Goal: Communication & Community: Answer question/provide support

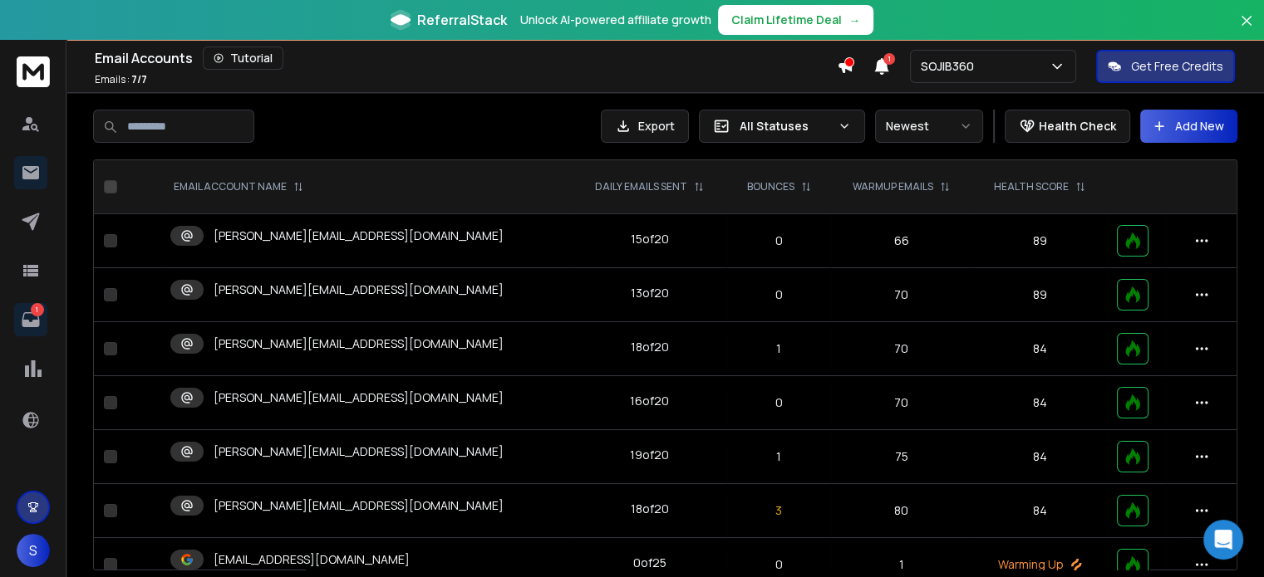
click at [37, 319] on icon at bounding box center [31, 320] width 20 height 20
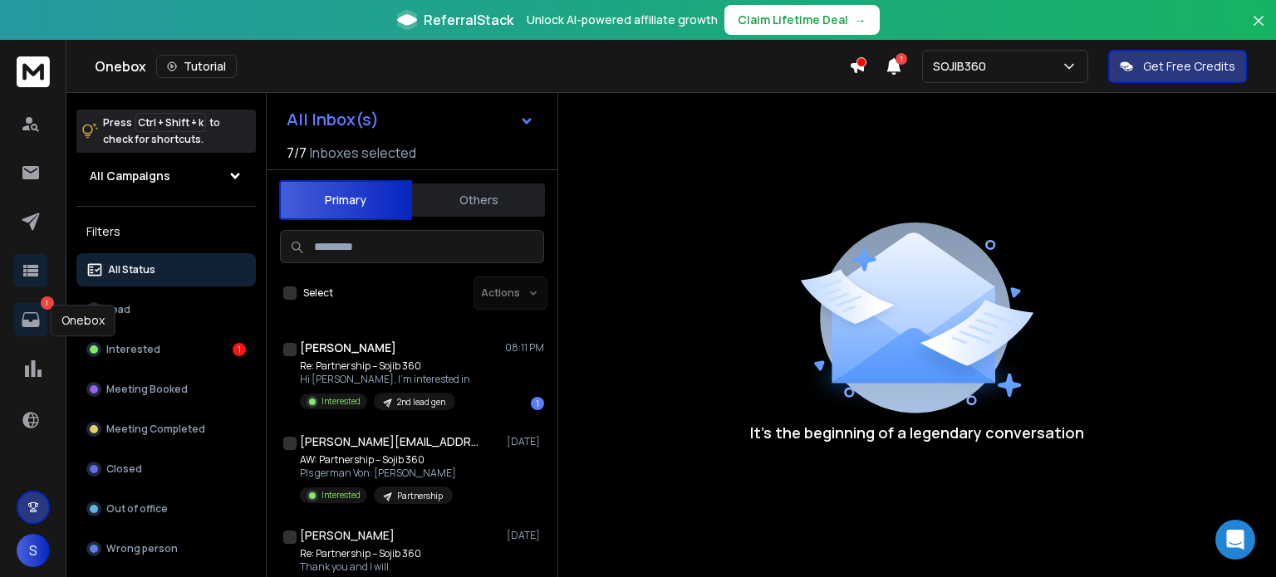
click at [38, 270] on icon at bounding box center [31, 271] width 20 height 20
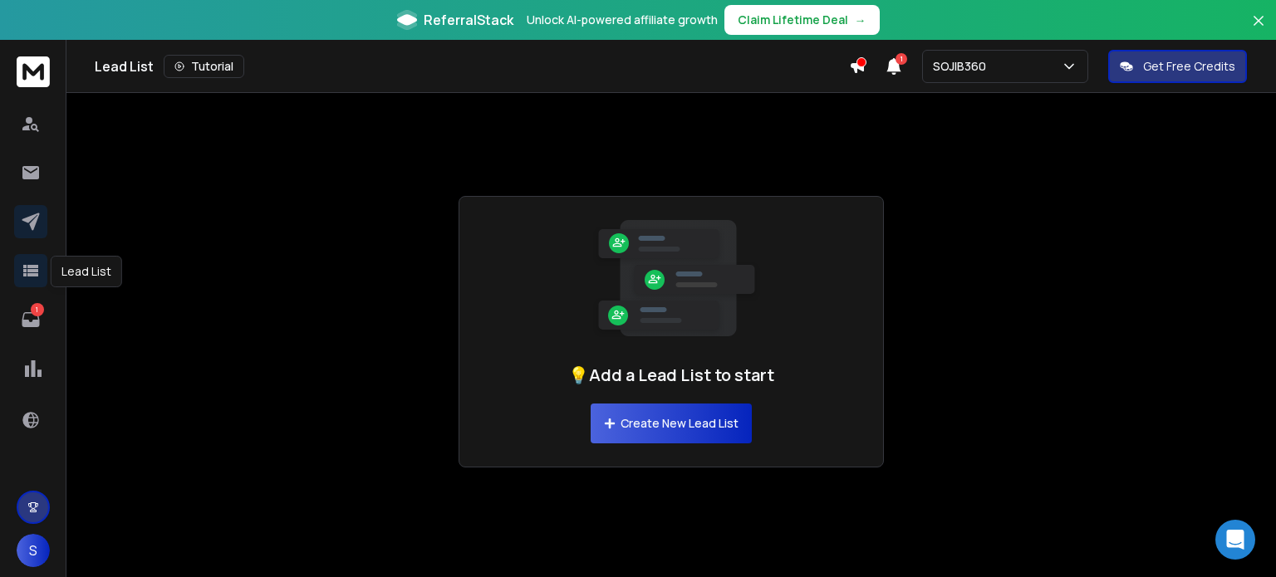
click at [27, 226] on icon at bounding box center [31, 222] width 20 height 20
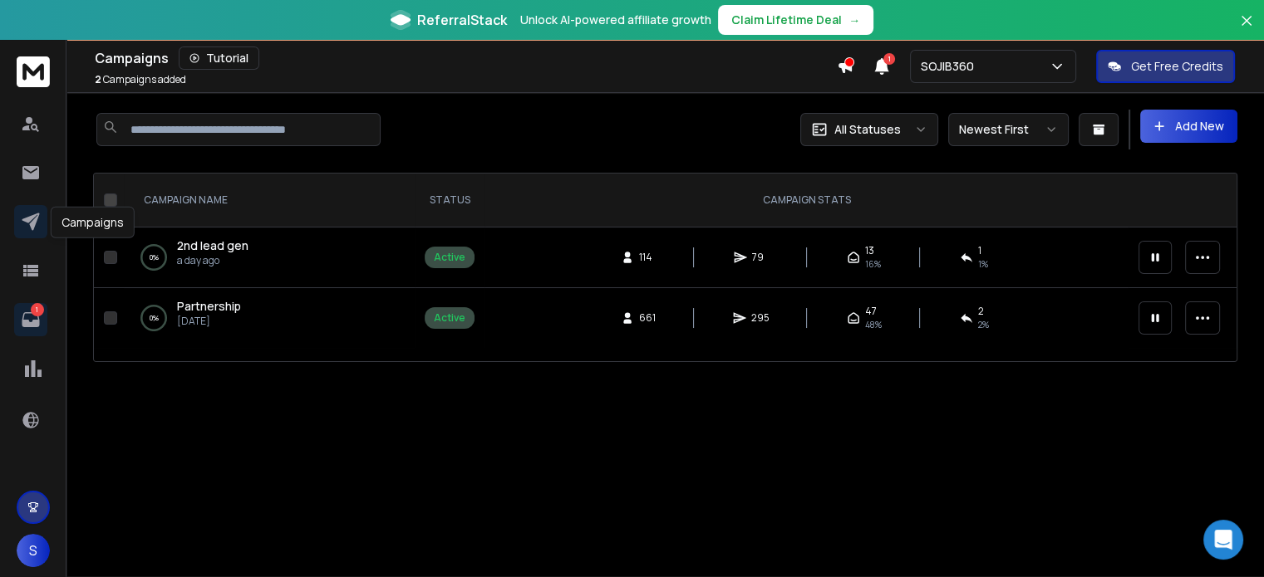
click at [43, 324] on link "1" at bounding box center [30, 319] width 33 height 33
click at [37, 317] on icon at bounding box center [30, 319] width 17 height 15
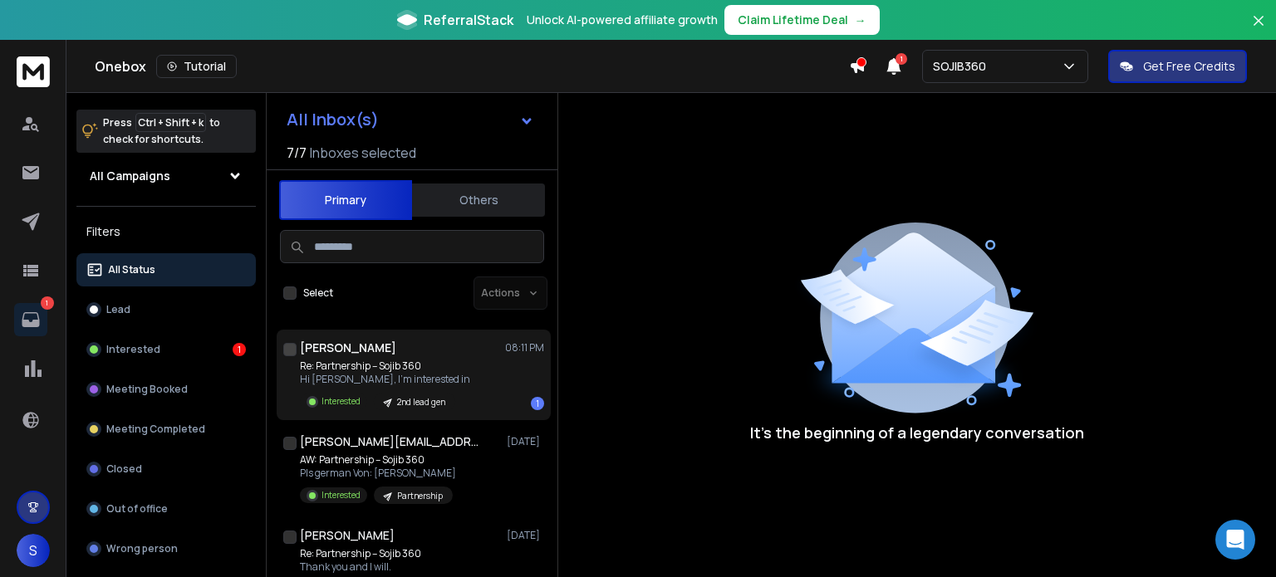
click at [488, 368] on div "Re: Partnership – Sojib 360 Hi [PERSON_NAME], I’m interested in Interested 2nd …" at bounding box center [422, 385] width 244 height 51
click at [415, 362] on p "Re: Partnership – Sojib 360" at bounding box center [385, 366] width 170 height 13
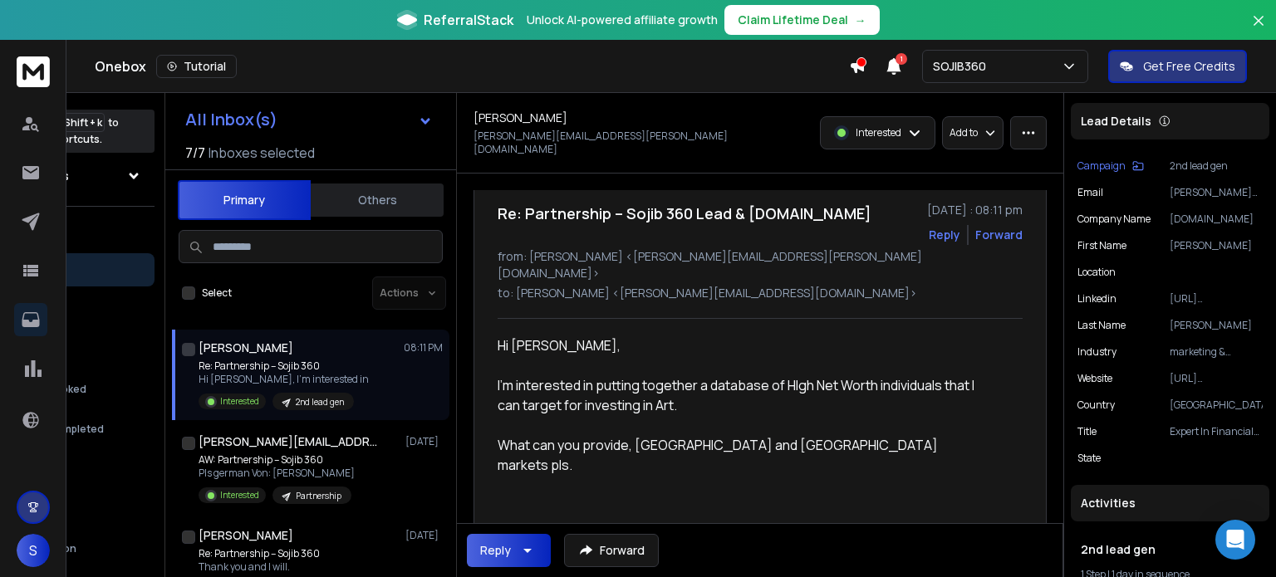
scroll to position [61, 0]
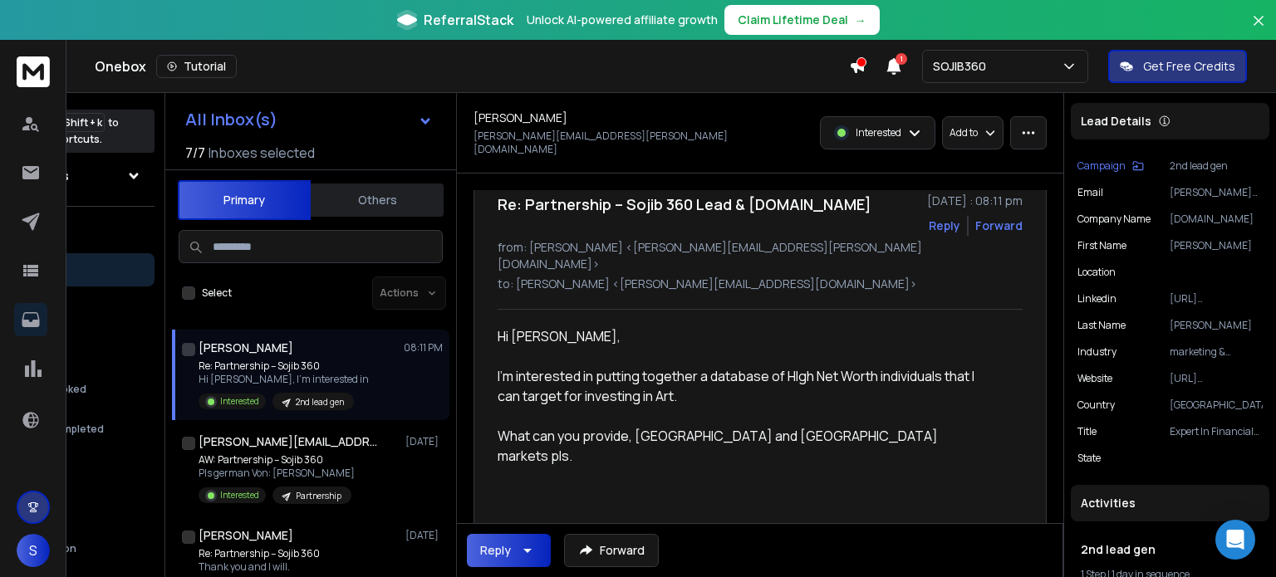
click at [783, 466] on div at bounding box center [740, 476] width 485 height 20
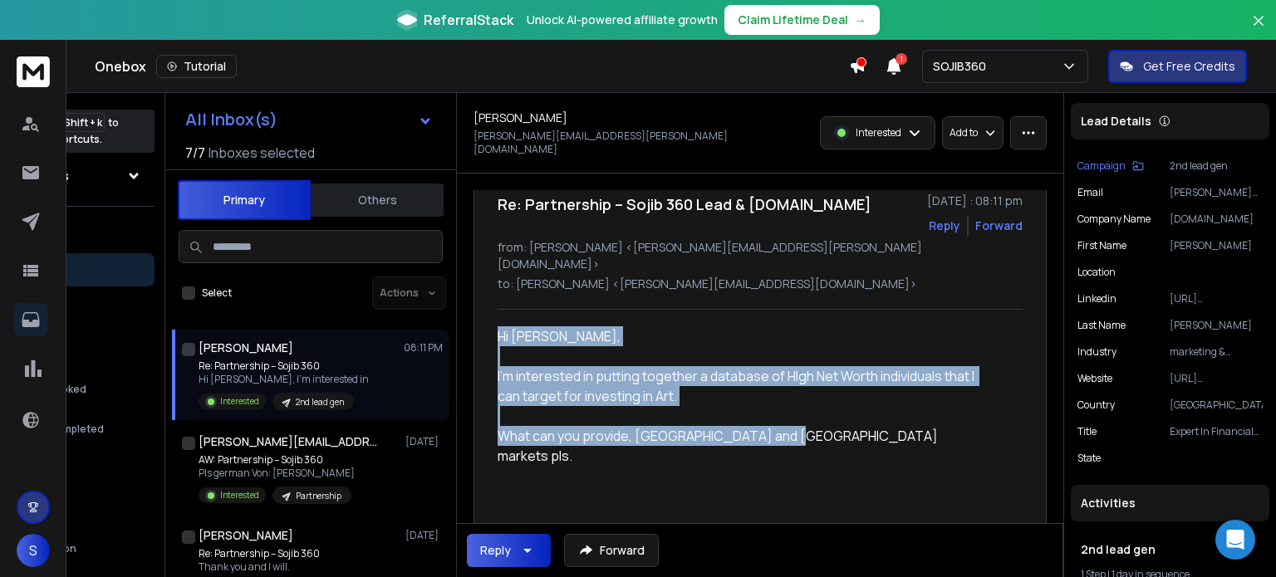
copy div "Hi [PERSON_NAME], I’m interested in putting together a database of HIgh Net Wor…"
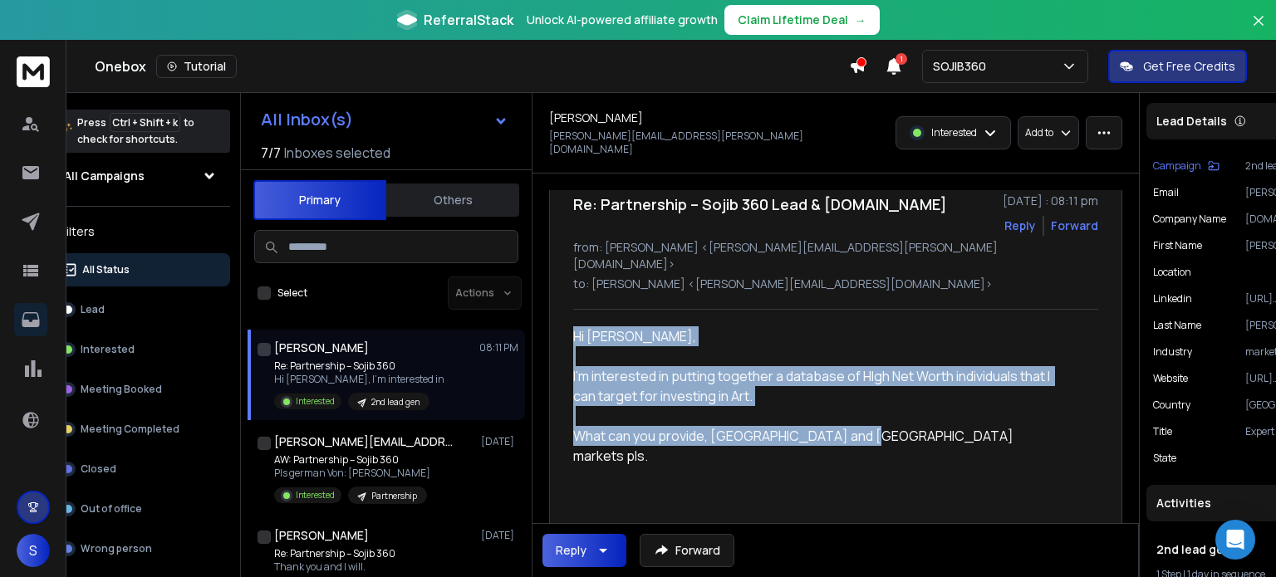
scroll to position [0, 0]
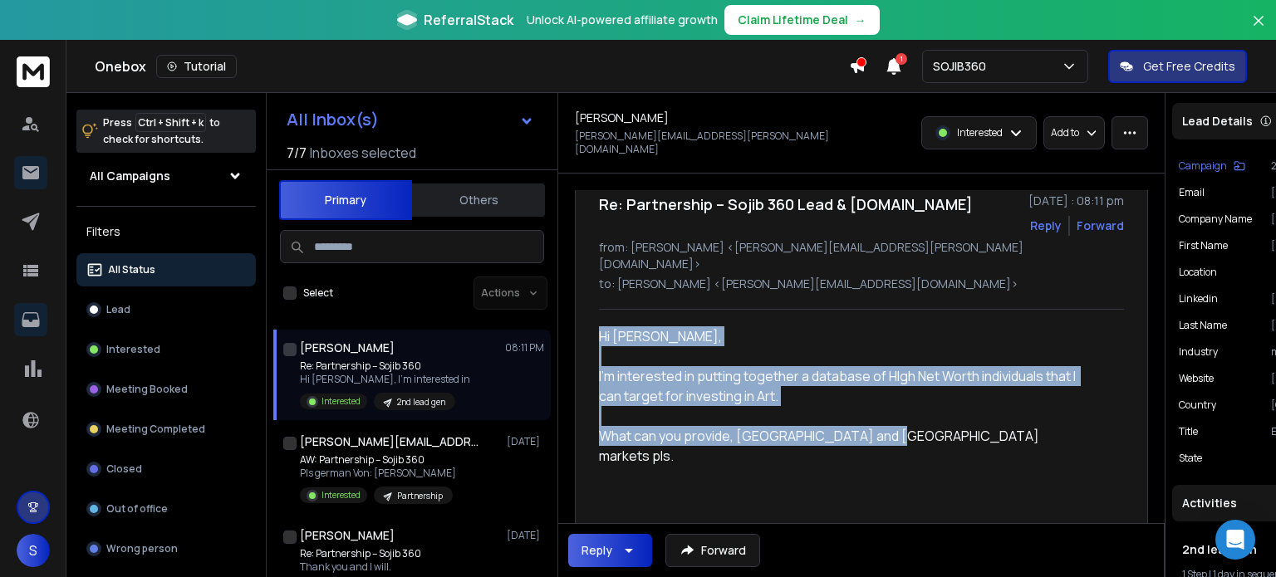
click at [32, 186] on link at bounding box center [30, 172] width 33 height 33
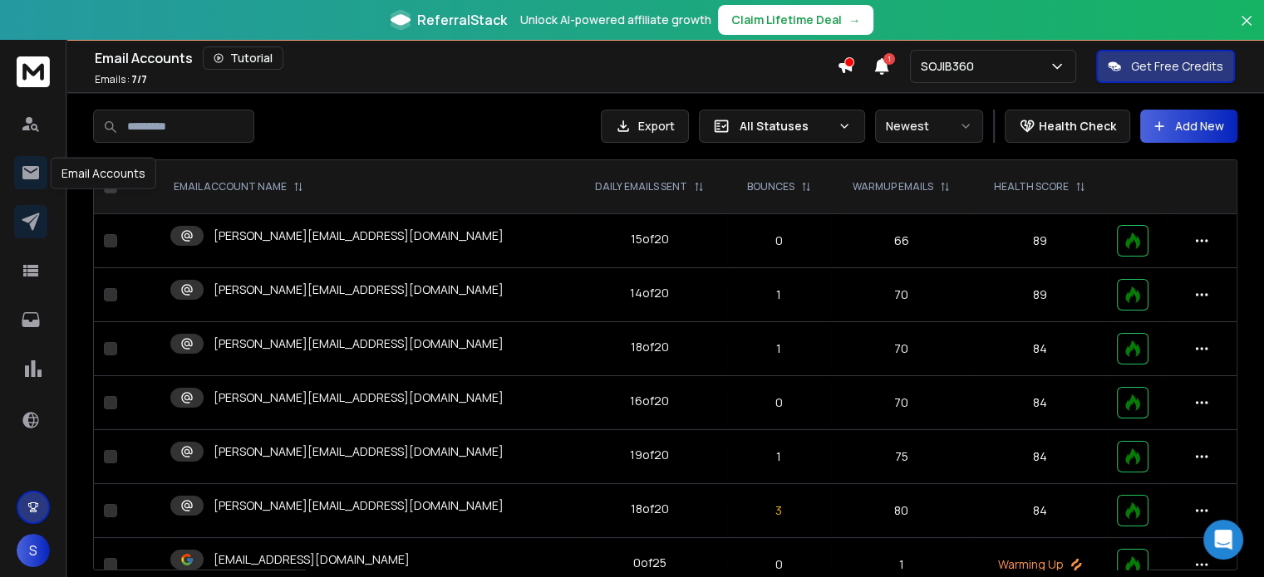
click at [32, 213] on icon at bounding box center [31, 222] width 20 height 20
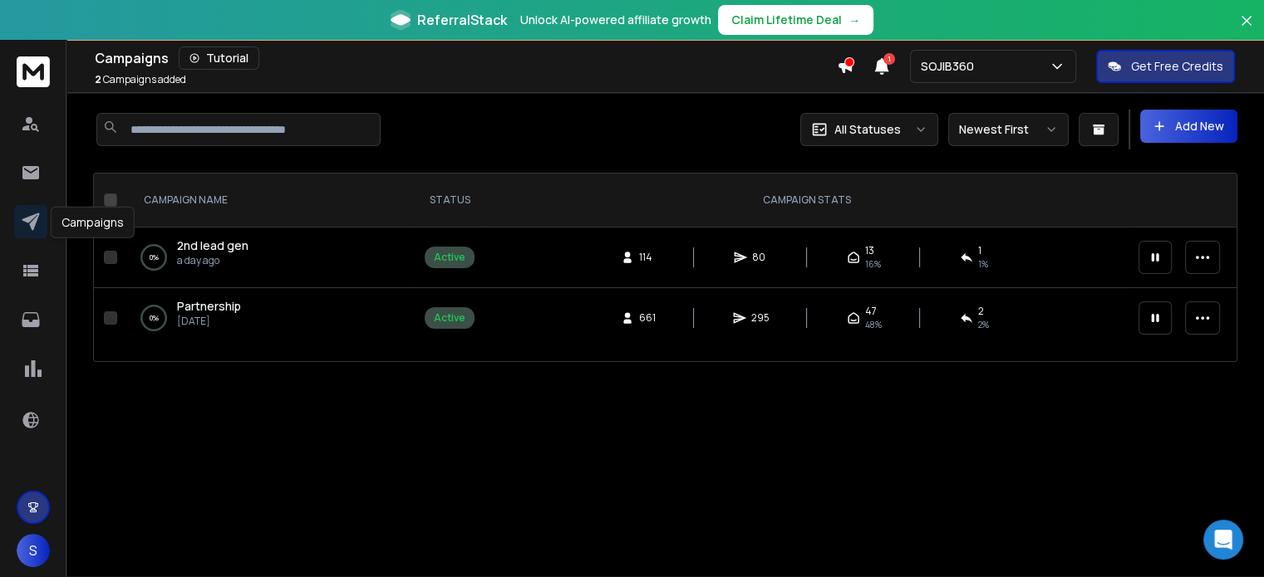
click at [708, 332] on td "661 295 47 48 % 2 2 %" at bounding box center [806, 318] width 644 height 61
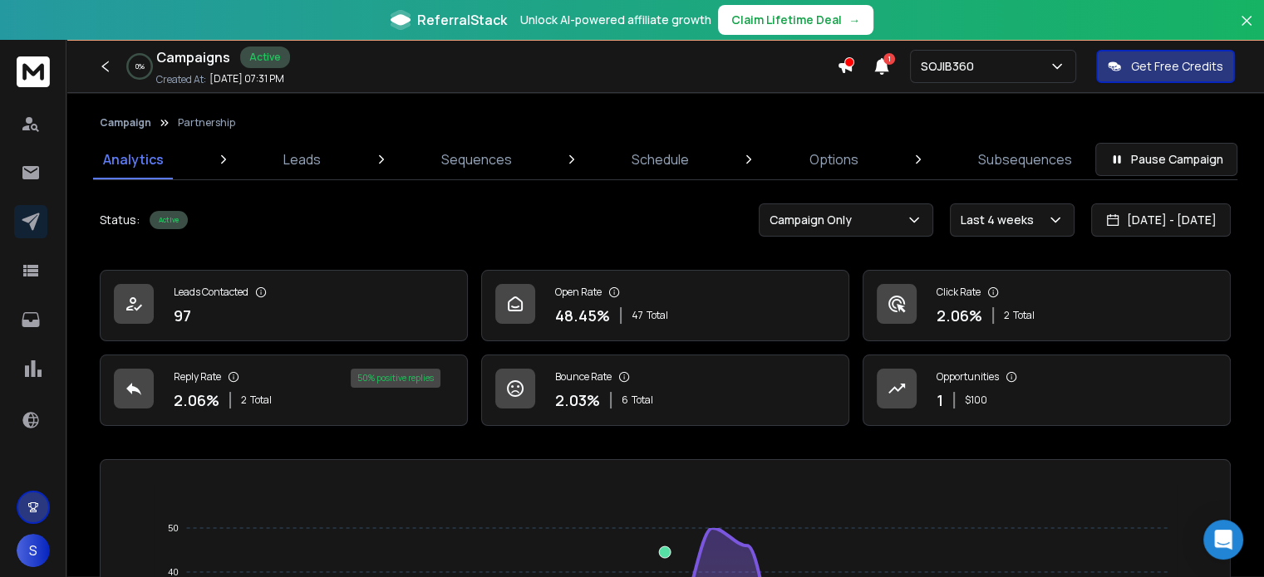
click at [35, 225] on icon at bounding box center [31, 222] width 20 height 20
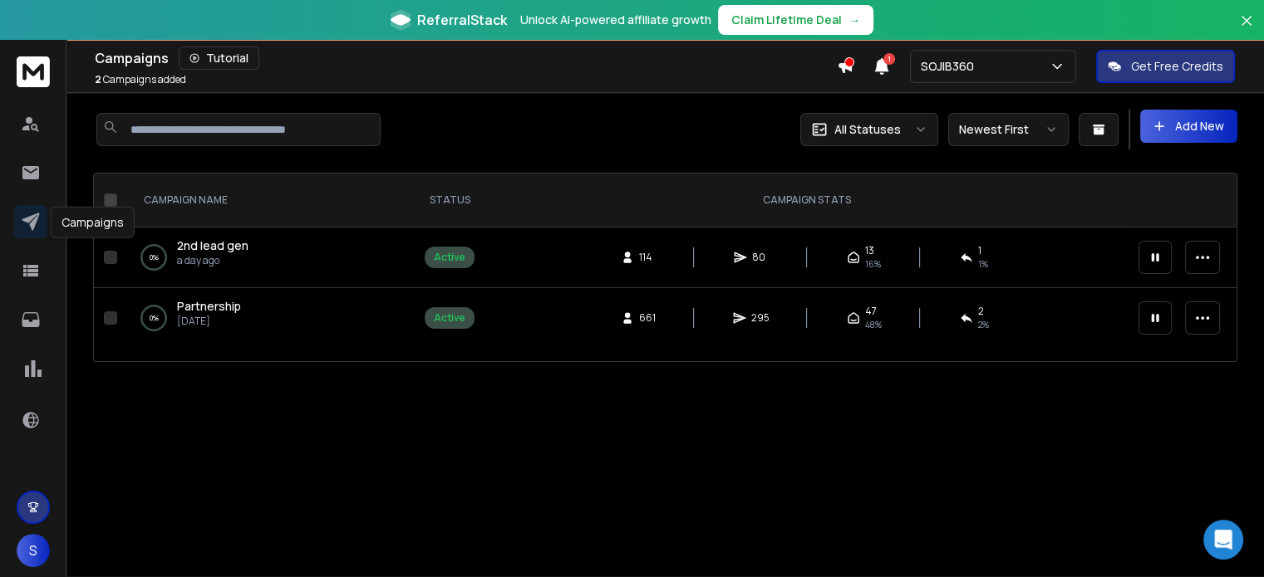
click at [203, 266] on p "a day ago" at bounding box center [212, 260] width 71 height 13
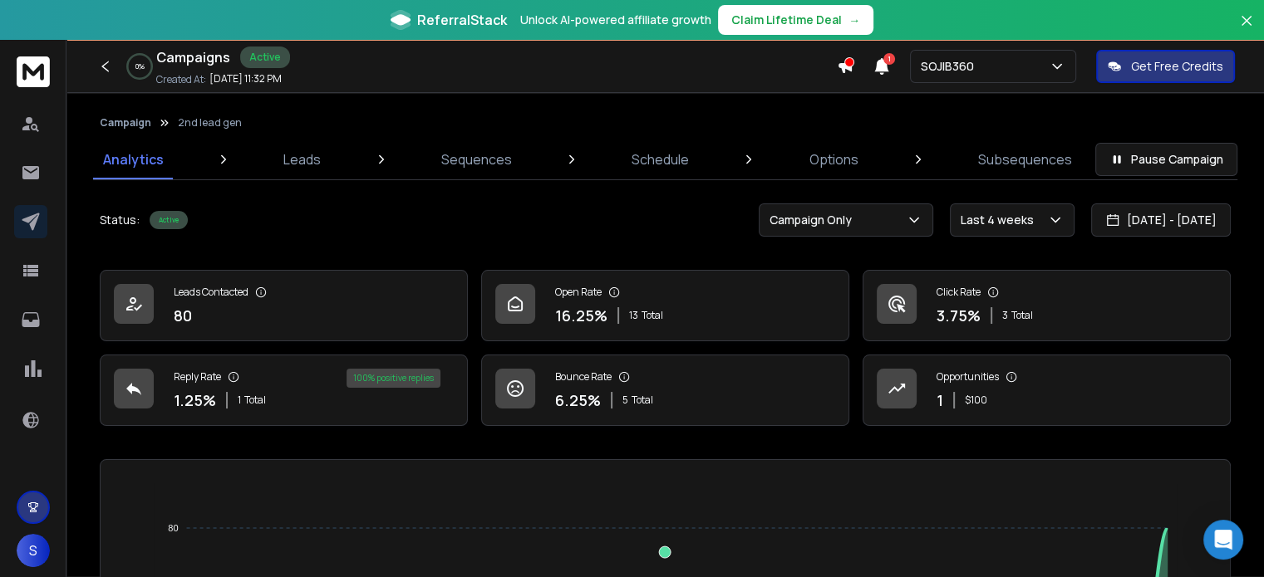
click at [41, 229] on link at bounding box center [30, 221] width 33 height 33
click at [43, 236] on link at bounding box center [30, 221] width 33 height 33
click at [47, 233] on link at bounding box center [30, 221] width 33 height 33
click at [43, 181] on link at bounding box center [30, 172] width 33 height 33
click at [37, 235] on link at bounding box center [30, 221] width 33 height 33
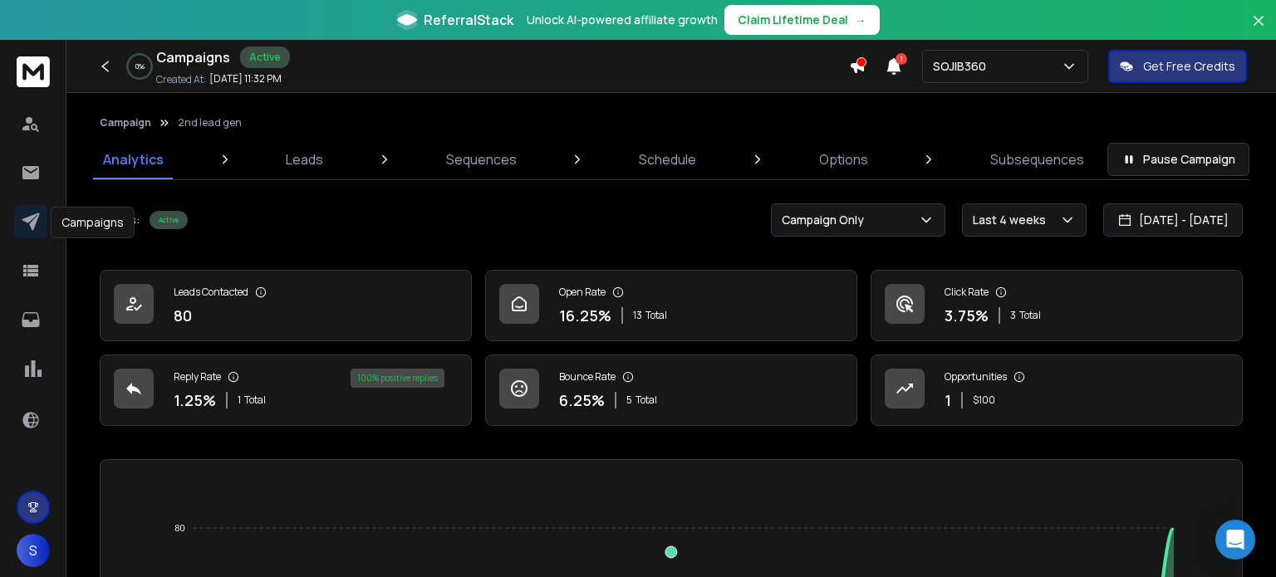
click at [21, 236] on link at bounding box center [30, 221] width 33 height 33
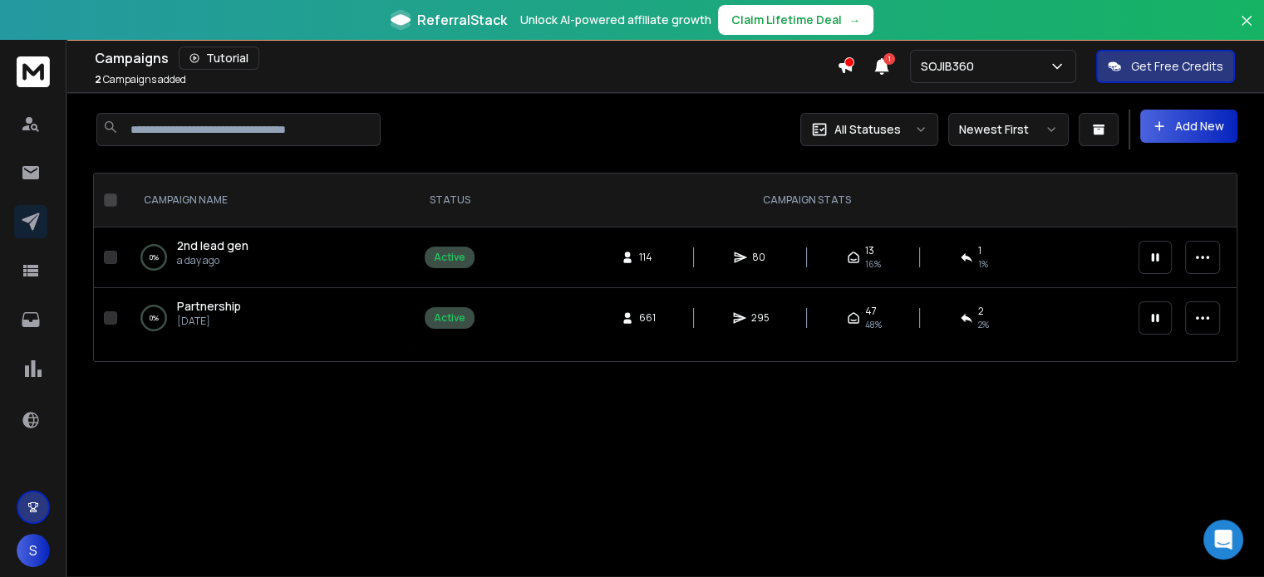
click at [28, 238] on link at bounding box center [30, 221] width 33 height 33
click at [26, 180] on icon at bounding box center [31, 173] width 20 height 20
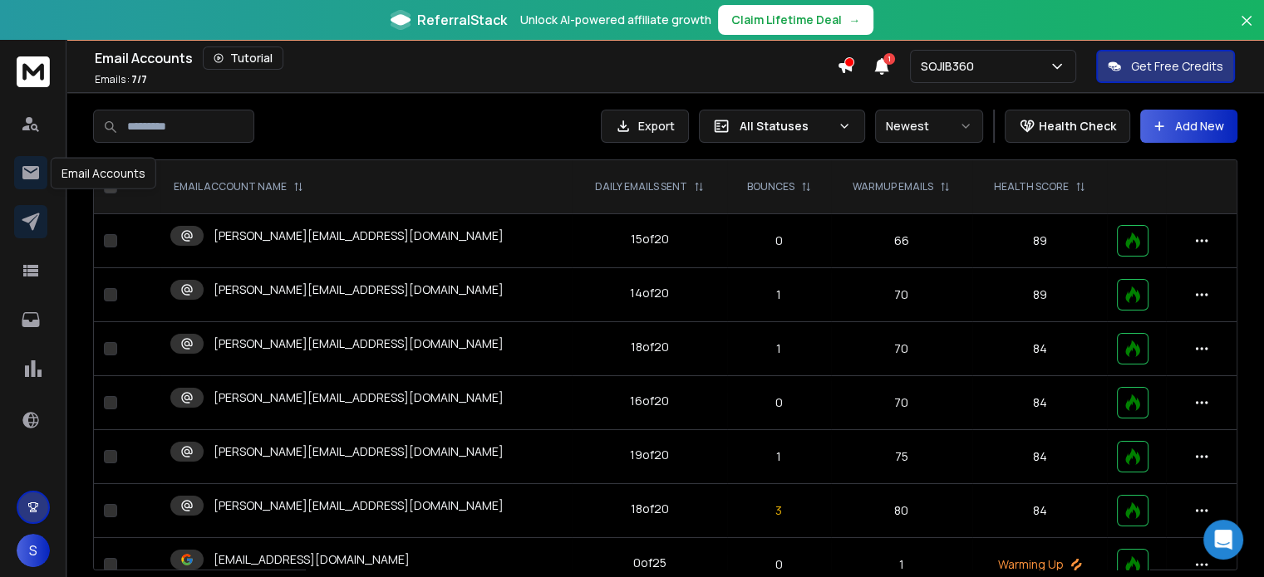
click at [29, 234] on link at bounding box center [30, 221] width 33 height 33
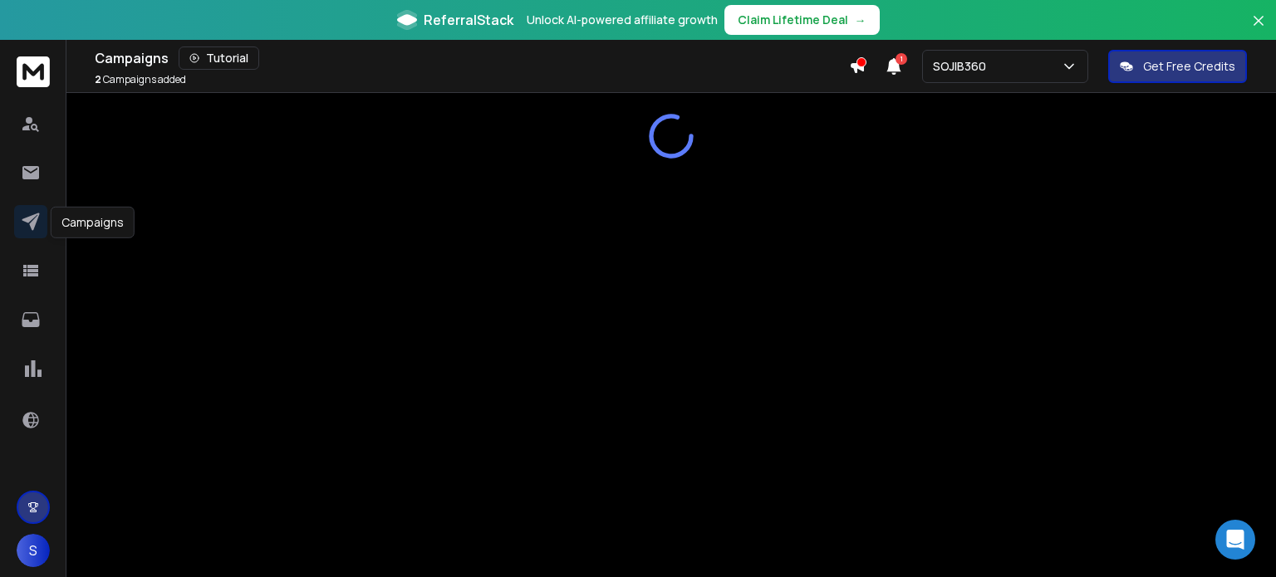
click at [25, 230] on icon at bounding box center [31, 222] width 20 height 20
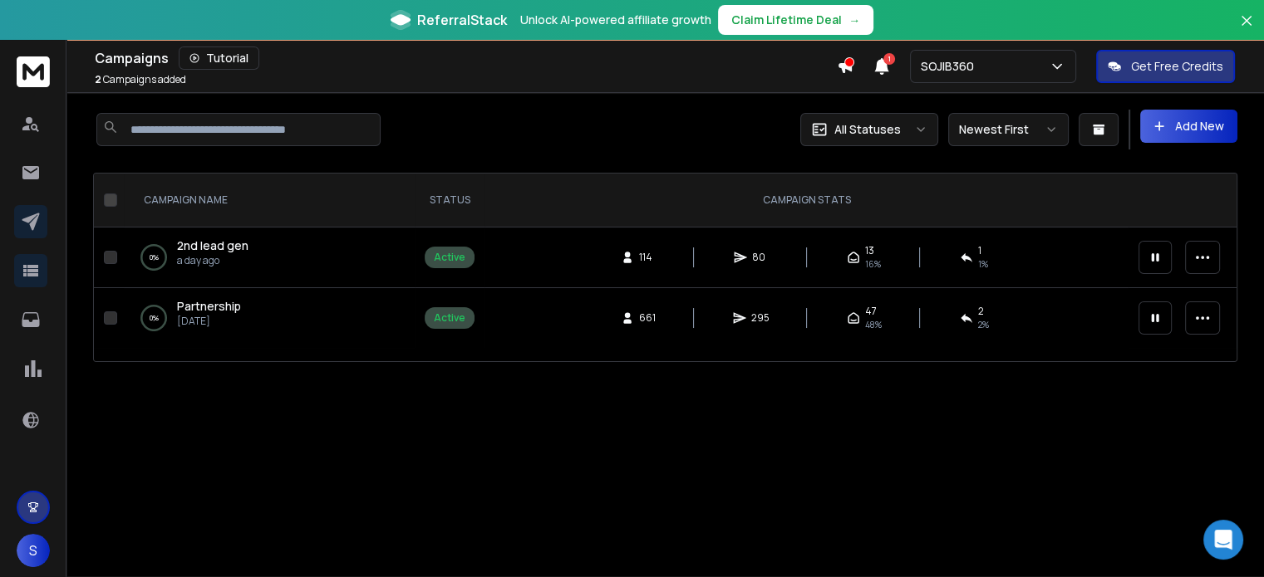
click at [33, 279] on icon at bounding box center [31, 271] width 20 height 20
click at [32, 320] on icon at bounding box center [31, 320] width 20 height 20
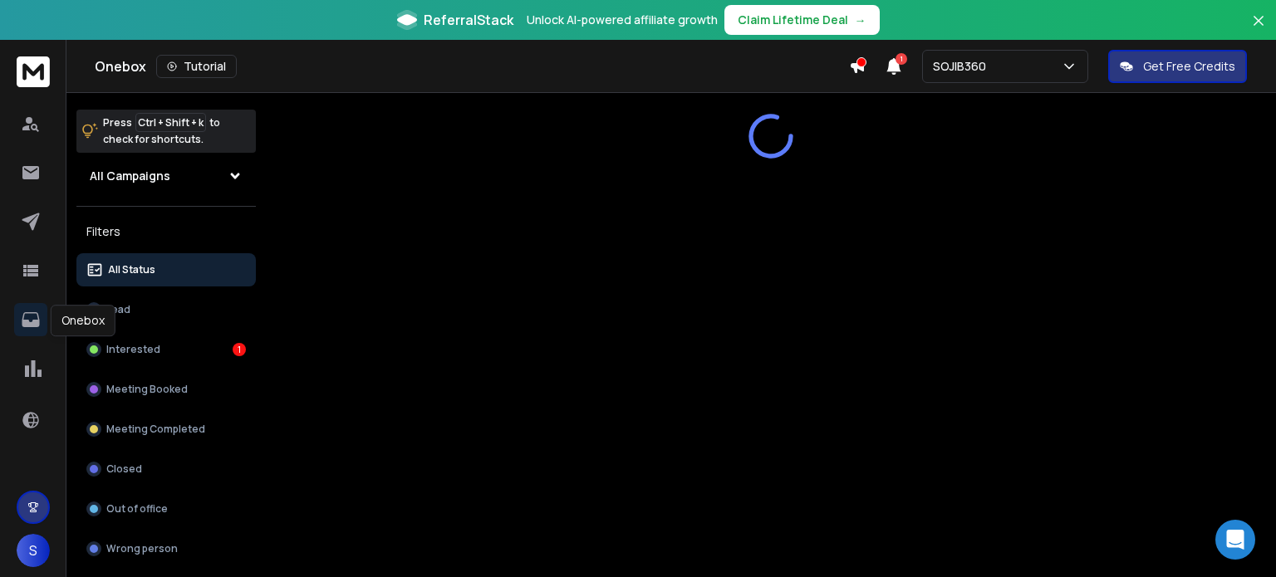
click at [37, 331] on link at bounding box center [30, 319] width 33 height 33
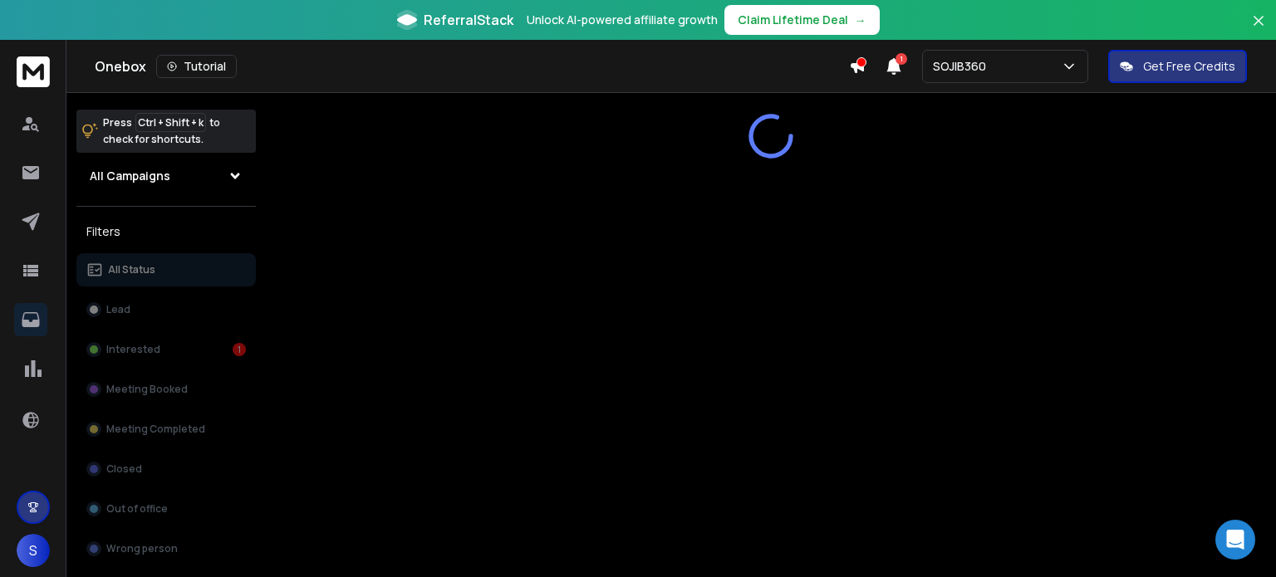
click at [120, 356] on div "All Status Lead Interested 1 Meeting Booked Meeting Completed Closed Out of off…" at bounding box center [165, 429] width 179 height 352
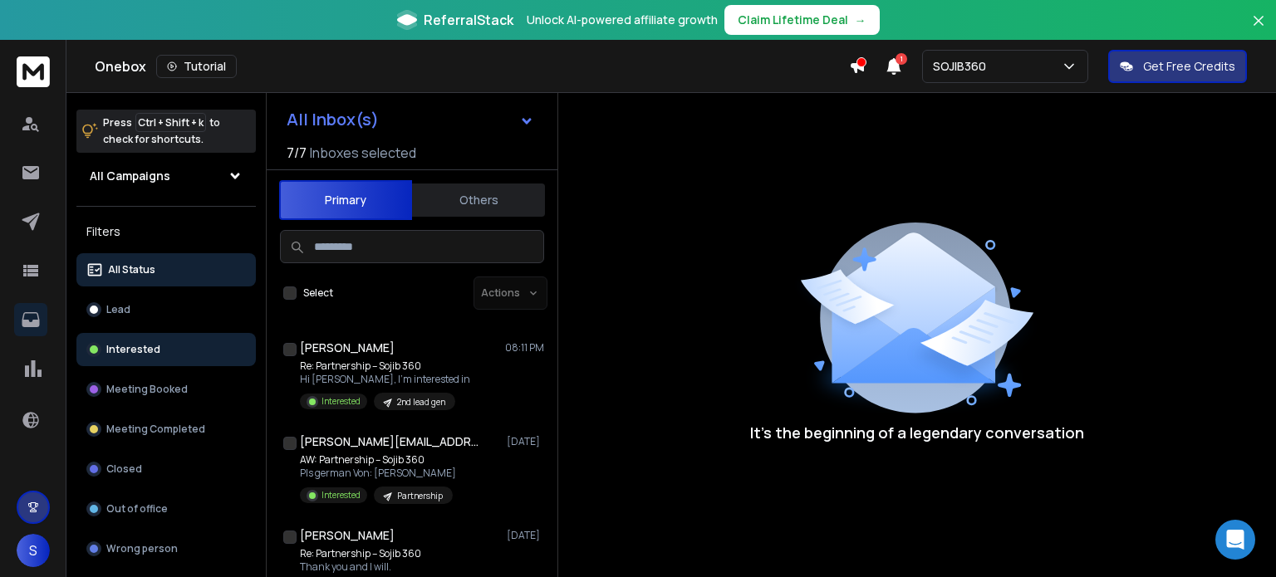
click at [130, 358] on button "Interested" at bounding box center [165, 349] width 179 height 33
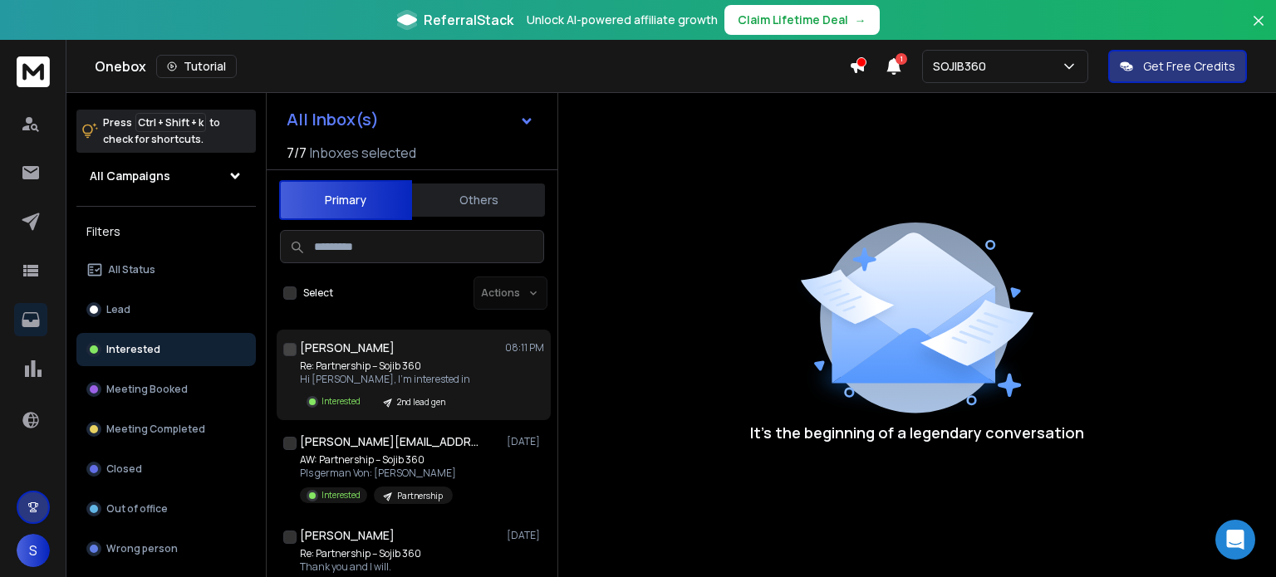
click at [460, 372] on div "Re: Partnership – Sojib 360 Hi [PERSON_NAME], I’m interested in Interested 2nd …" at bounding box center [422, 385] width 244 height 51
click at [341, 369] on p "Re: Partnership – Sojib 360" at bounding box center [385, 366] width 170 height 13
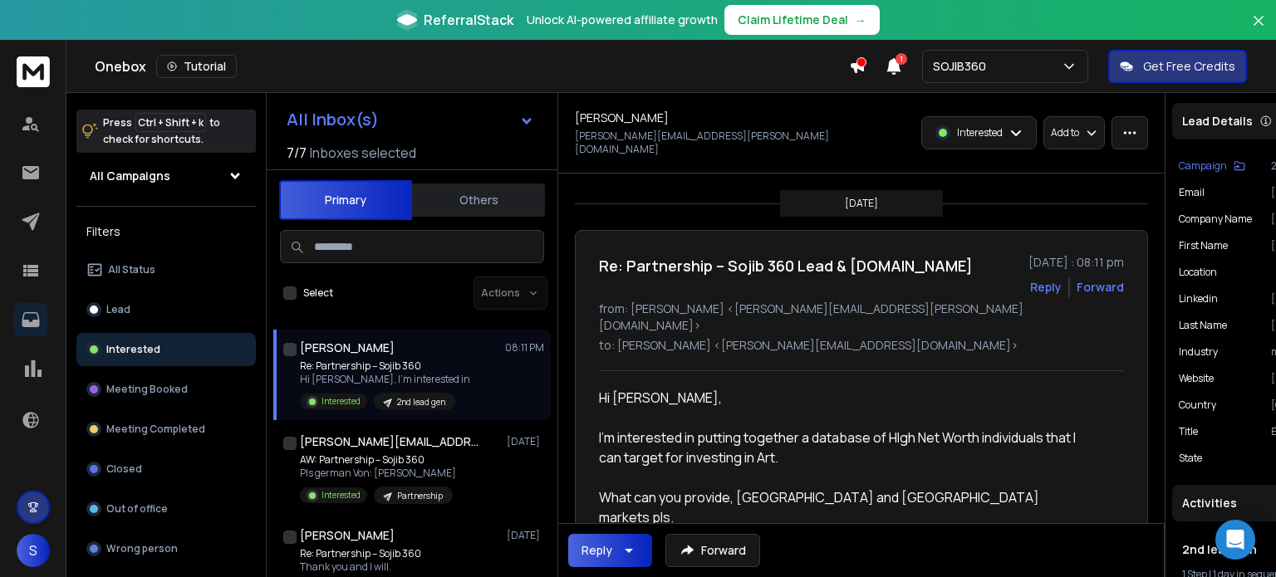
click at [396, 369] on p "Re: Partnership – Sojib 360" at bounding box center [385, 366] width 170 height 13
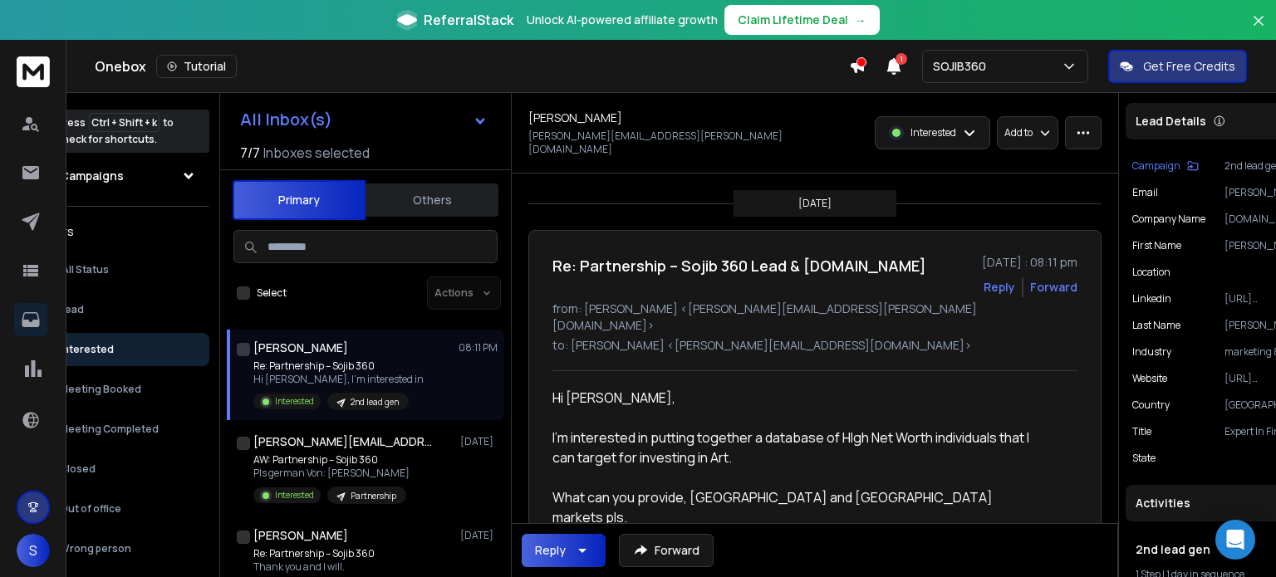
click at [561, 552] on div "Reply" at bounding box center [550, 551] width 31 height 17
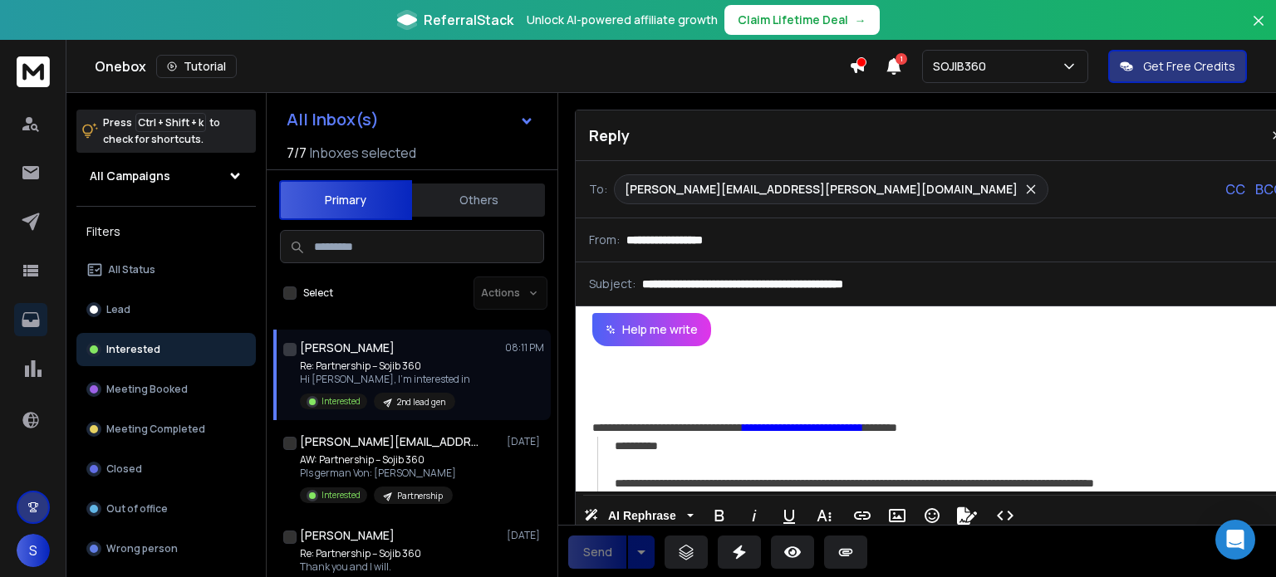
click at [668, 381] on div at bounding box center [936, 372] width 688 height 18
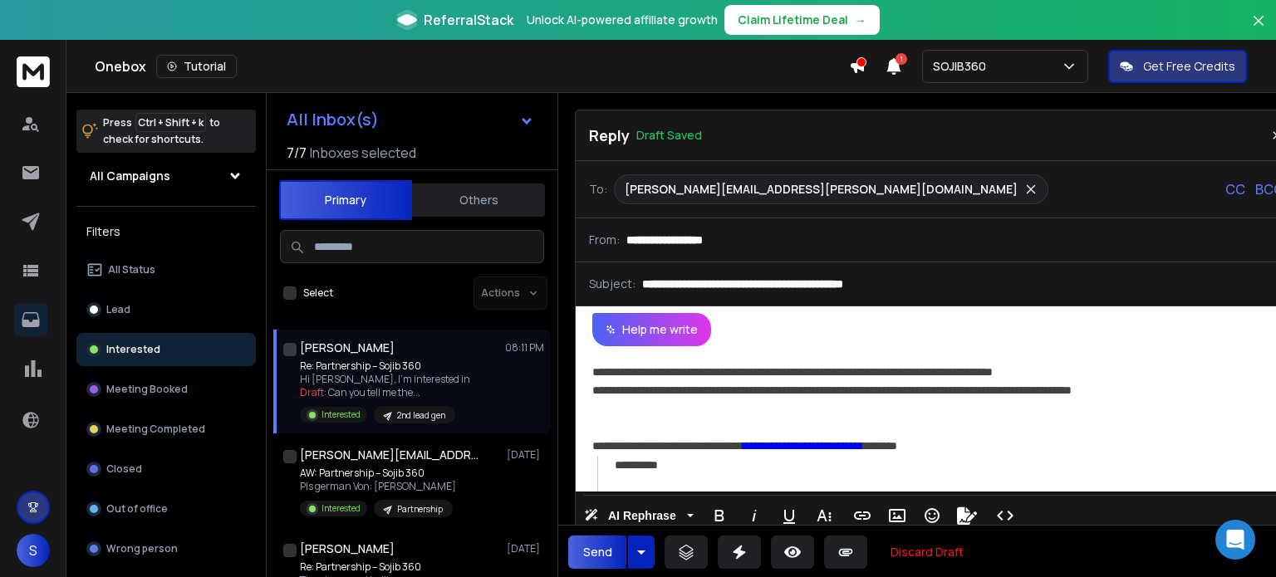
click at [604, 555] on button "Send" at bounding box center [597, 552] width 58 height 33
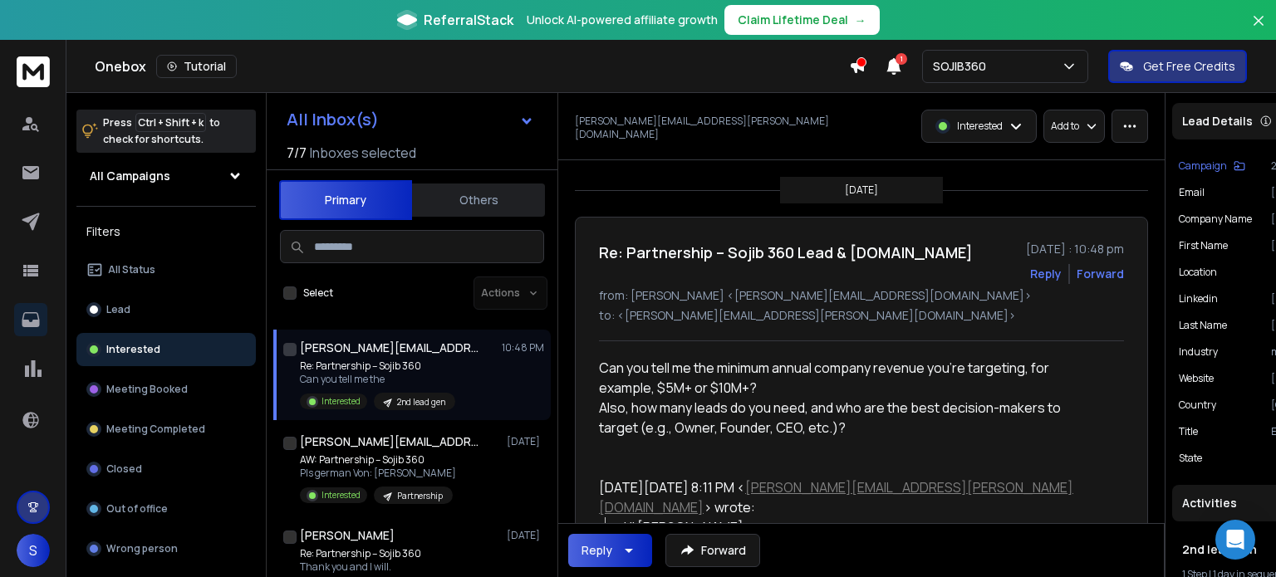
click at [475, 377] on div "Re: Partnership – Sojib 360 Can you tell me the Interested 2nd lead gen" at bounding box center [422, 385] width 244 height 51
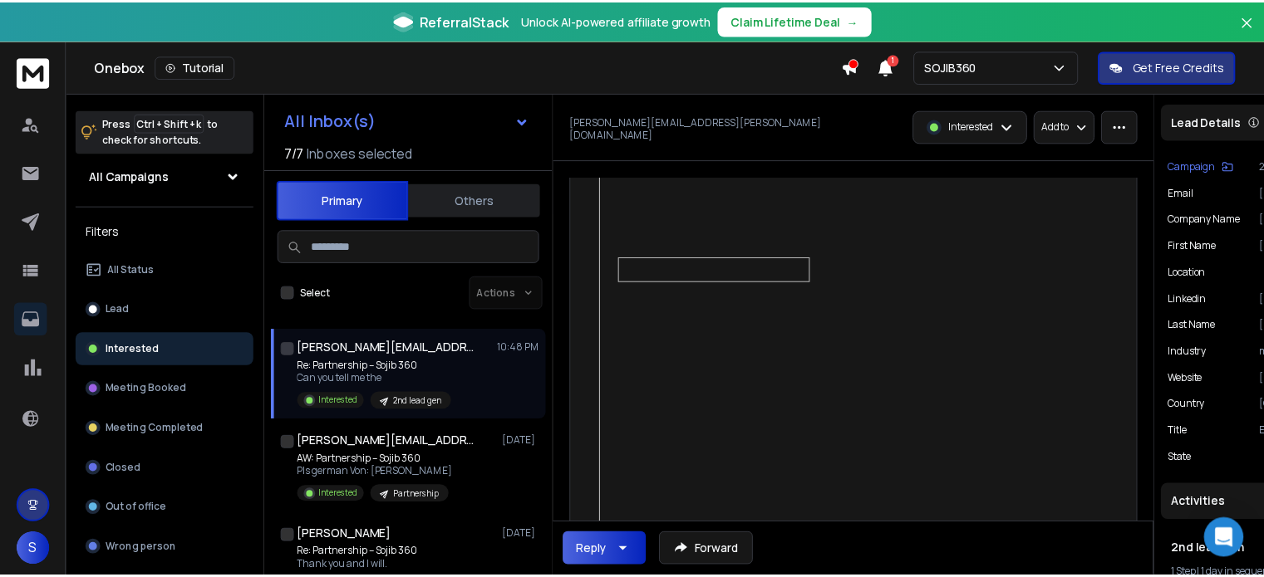
scroll to position [1921, 0]
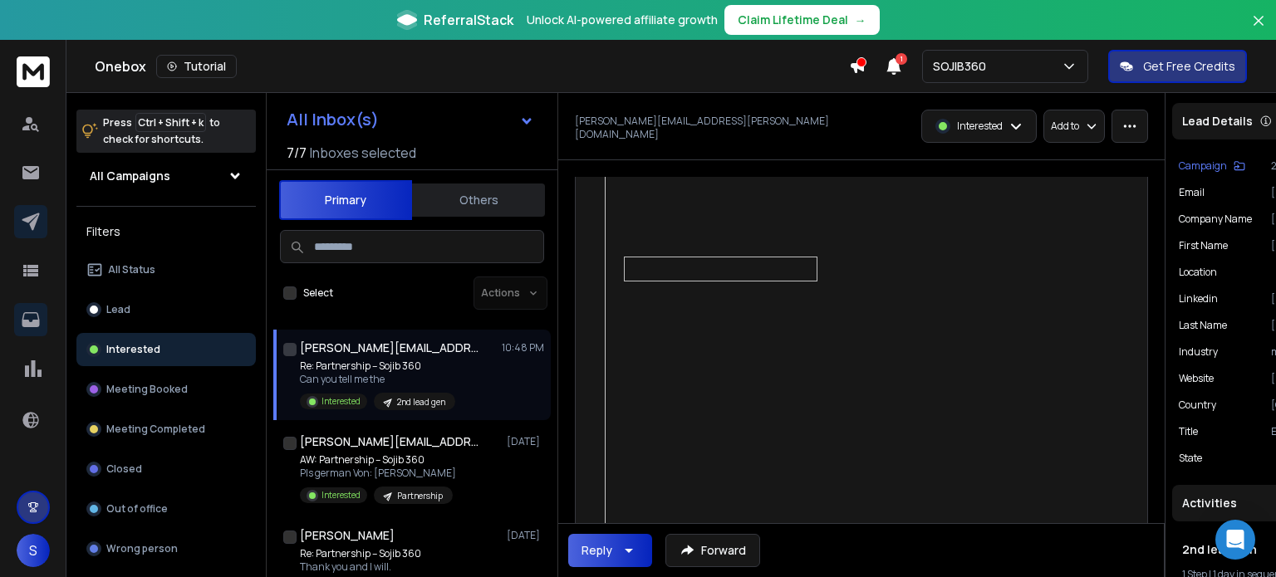
click at [37, 209] on link at bounding box center [30, 221] width 33 height 33
